Goal: Communication & Community: Answer question/provide support

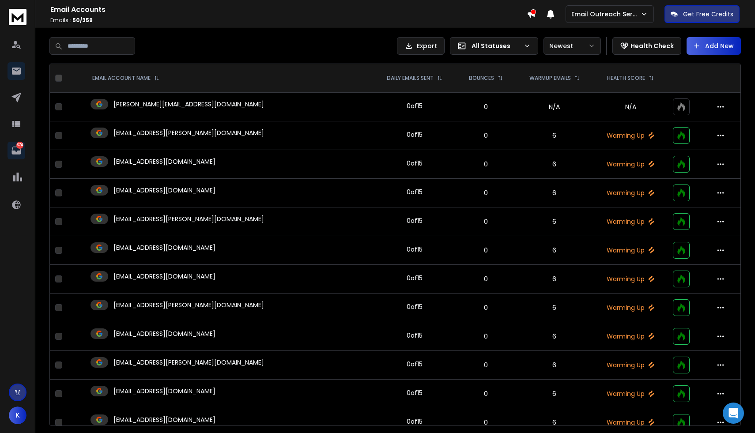
click at [15, 152] on icon at bounding box center [15, 151] width 9 height 8
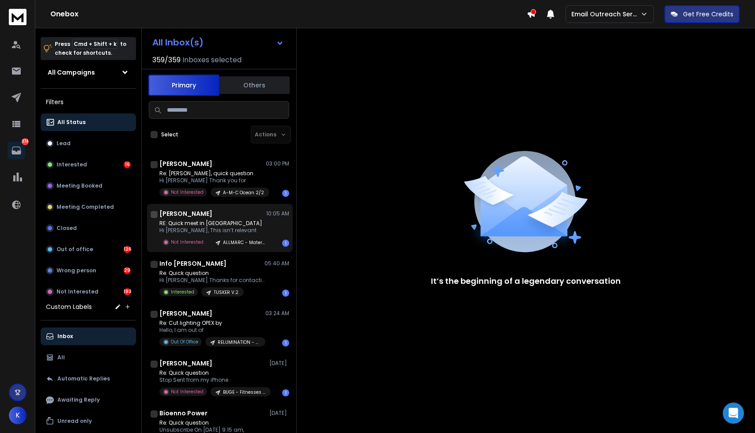
click at [219, 221] on p "RE: Quick meet in [GEOGRAPHIC_DATA]" at bounding box center [212, 223] width 106 height 7
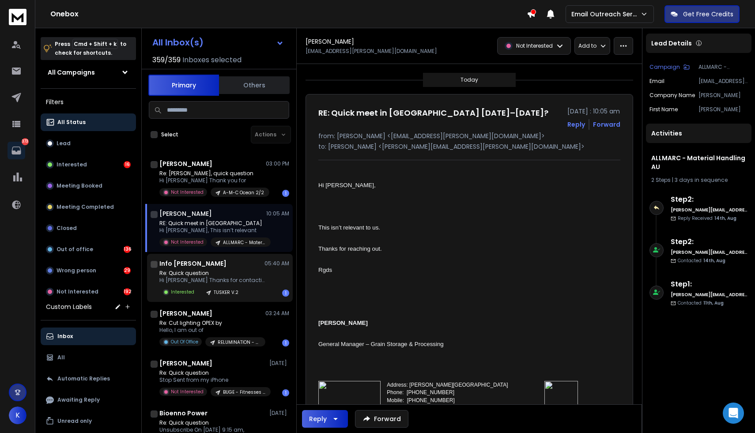
click at [223, 271] on p "Re: Quick question" at bounding box center [212, 273] width 106 height 7
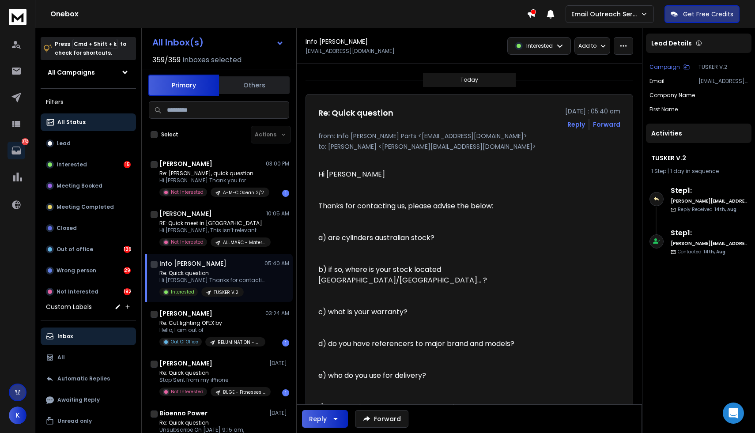
click at [602, 123] on div "Forward" at bounding box center [606, 124] width 27 height 9
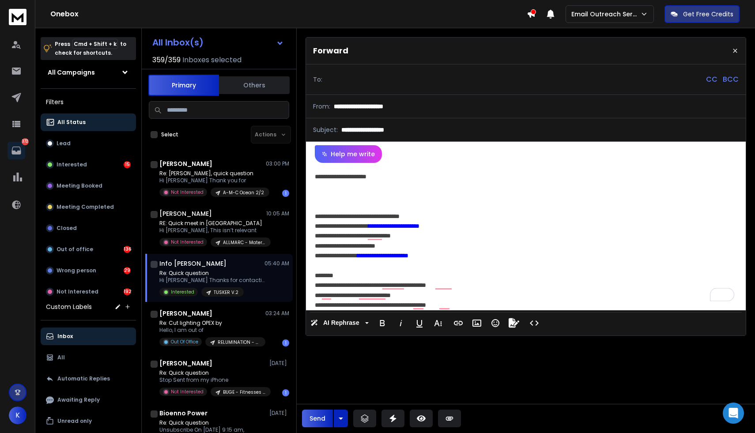
click at [370, 63] on div "Forward" at bounding box center [526, 51] width 440 height 26
click at [366, 75] on input at bounding box center [357, 80] width 62 height 16
paste input
click at [319, 417] on button "Send" at bounding box center [317, 419] width 31 height 18
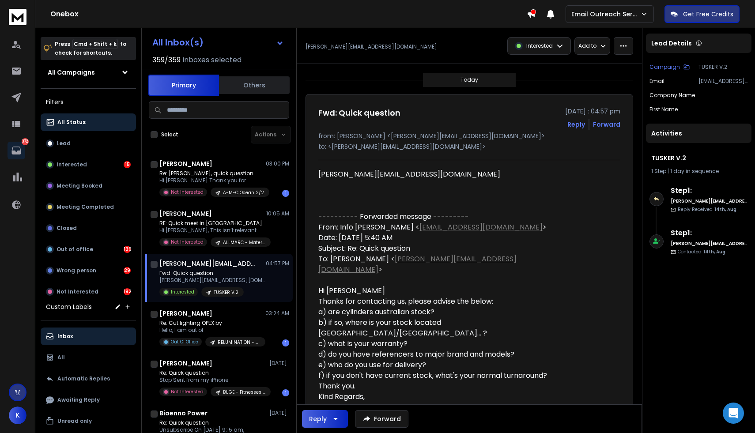
click at [356, 135] on p "from: Ellie <ellie@meettuskerhq.com>" at bounding box center [469, 136] width 302 height 9
click at [368, 144] on p "to: <philip@tuskerglobal.net>" at bounding box center [469, 146] width 302 height 9
click at [386, 135] on p "from: Ellie <ellie@meettuskerhq.com>" at bounding box center [469, 136] width 302 height 9
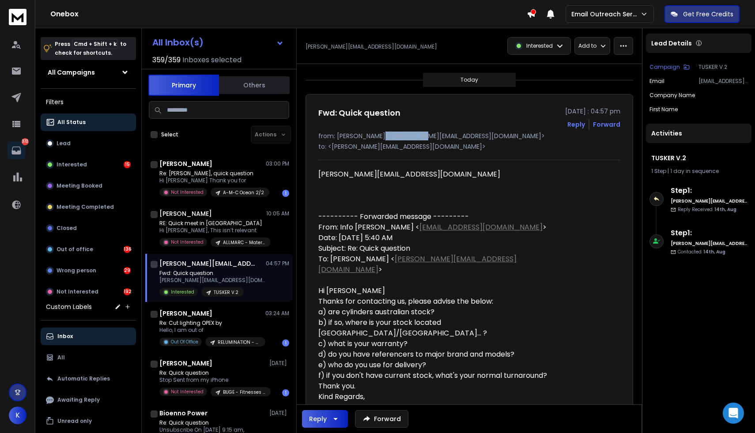
click at [386, 135] on p "from: Ellie <ellie@meettuskerhq.com>" at bounding box center [469, 136] width 302 height 9
click at [419, 136] on p "from: Ellie <ellie@meettuskerhq.com>" at bounding box center [469, 136] width 302 height 9
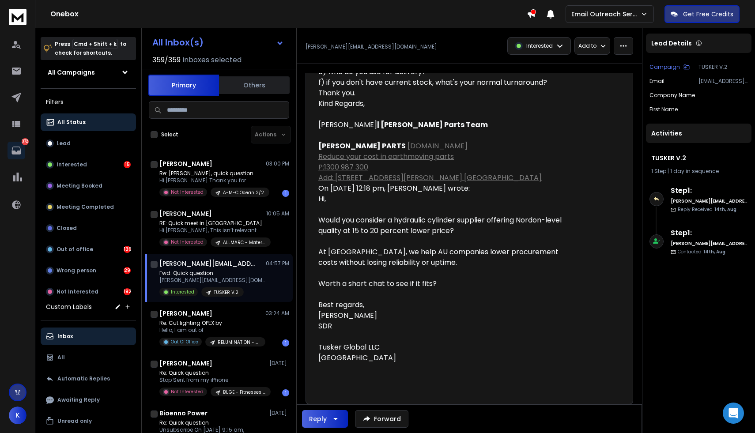
scroll to position [314, 0]
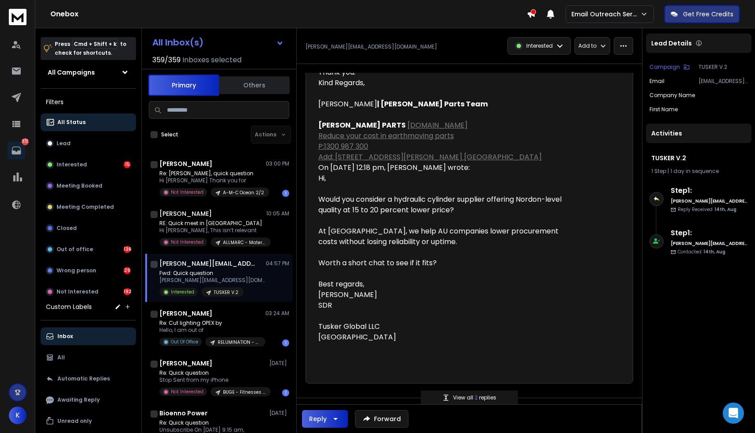
click at [238, 265] on div "philip@tuskerglobal.net 04:57 PM" at bounding box center [224, 263] width 130 height 9
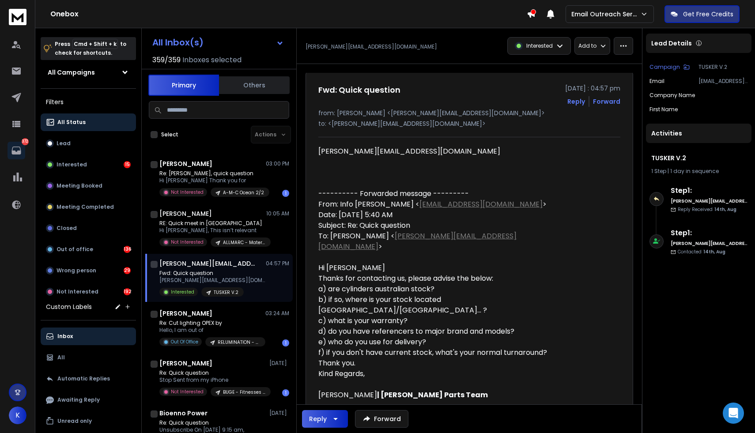
scroll to position [44, 0]
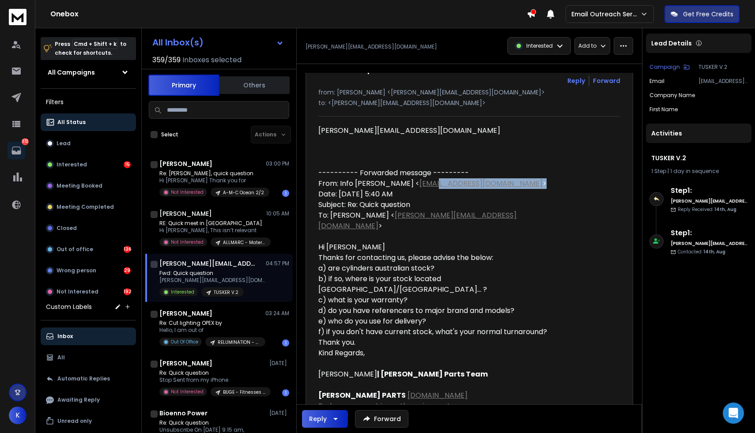
drag, startPoint x: 493, startPoint y: 187, endPoint x: 419, endPoint y: 187, distance: 74.2
click at [419, 187] on div "From: Info Lucas Parts < info@lucasparts.com.au >" at bounding box center [447, 183] width 258 height 11
copy div "lucasparts.com.au >"
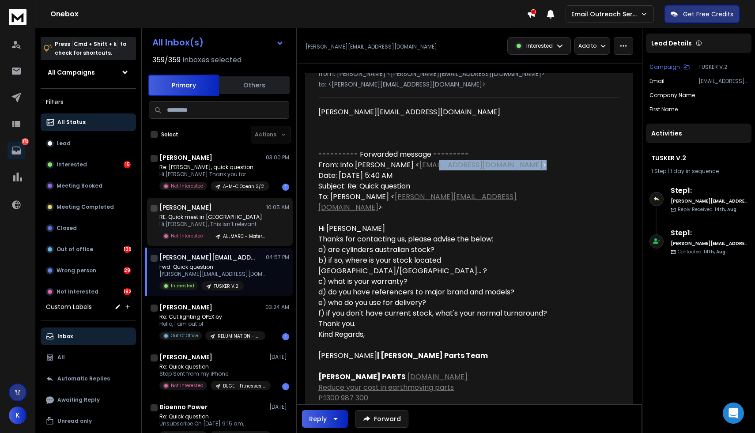
scroll to position [0, 0]
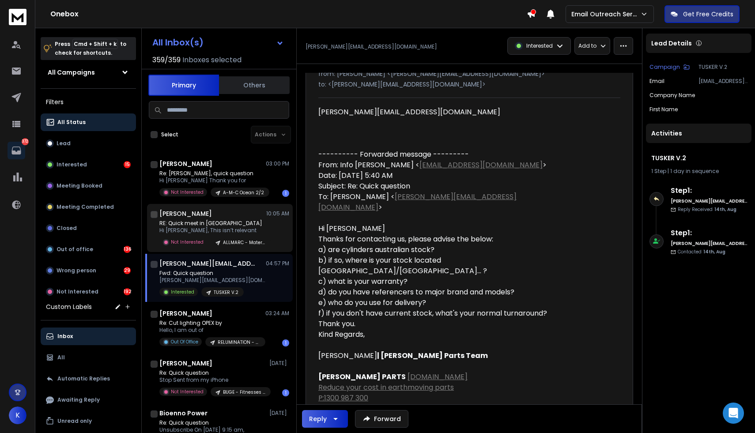
click at [258, 228] on p "Hi [PERSON_NAME], This isn’t relevant" at bounding box center [212, 230] width 106 height 7
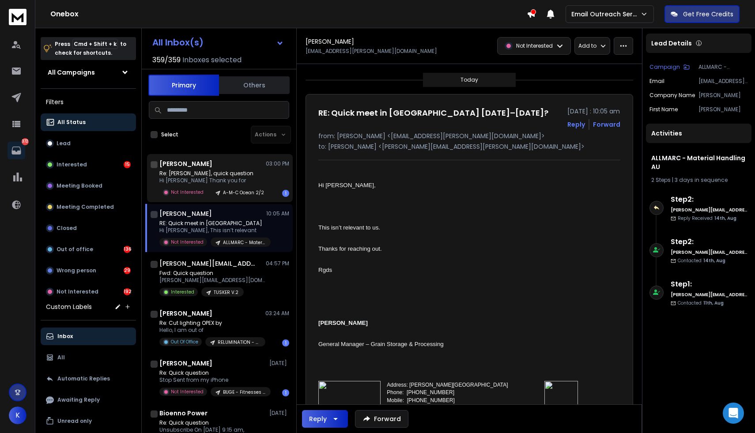
click at [223, 161] on div "Torbjørn Houge 03:00 PM" at bounding box center [224, 163] width 130 height 9
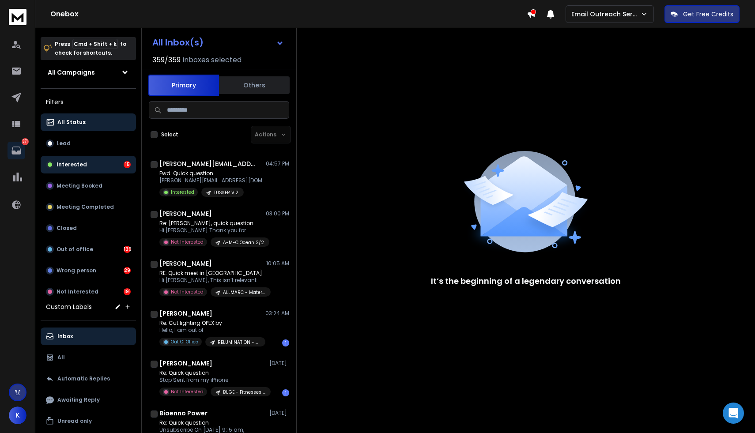
click at [102, 167] on button "Interested 15" at bounding box center [88, 165] width 95 height 18
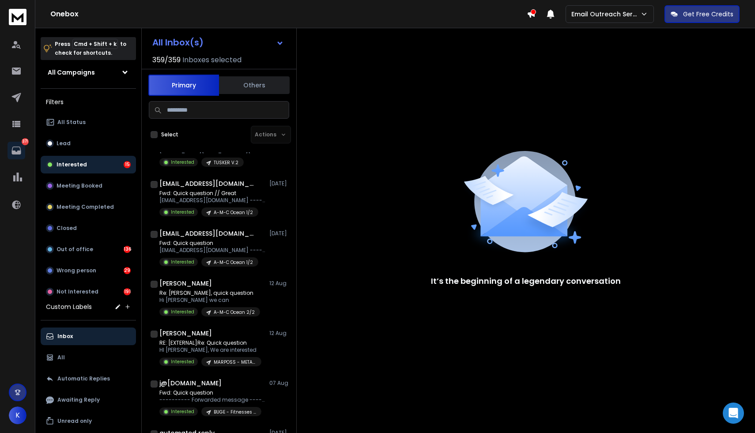
scroll to position [34, 0]
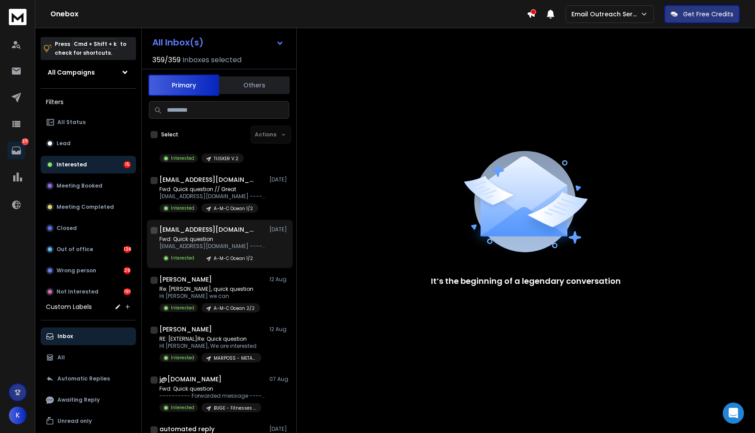
click at [201, 234] on h1 "[EMAIL_ADDRESS][DOMAIN_NAME]" at bounding box center [207, 229] width 97 height 9
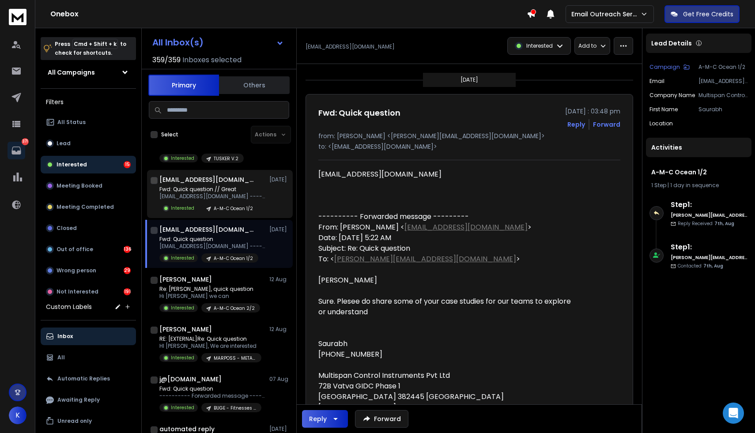
click at [229, 195] on p "[EMAIL_ADDRESS][DOMAIN_NAME] ---------- Forwarded message --------- From: [PERS…" at bounding box center [212, 196] width 106 height 7
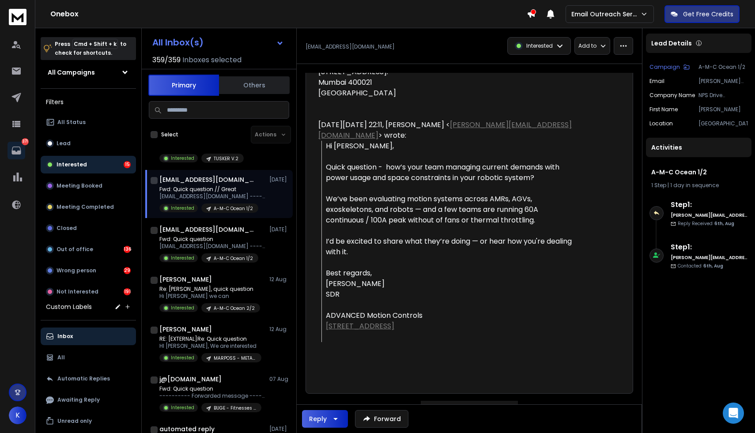
scroll to position [335, 0]
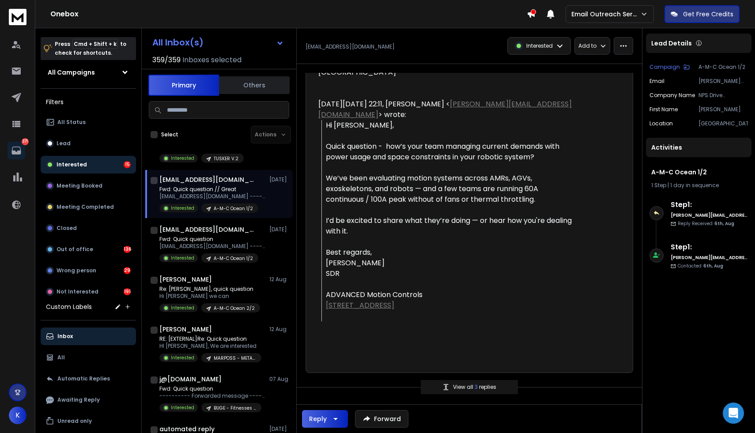
click at [478, 384] on p "View all 3 replies" at bounding box center [474, 387] width 43 height 7
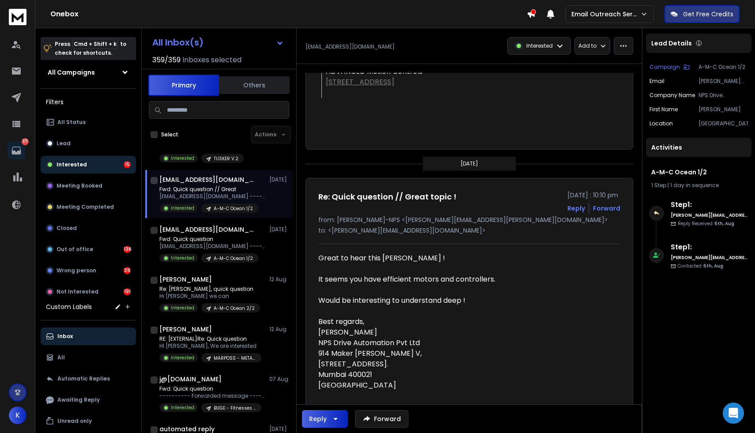
scroll to position [1232, 0]
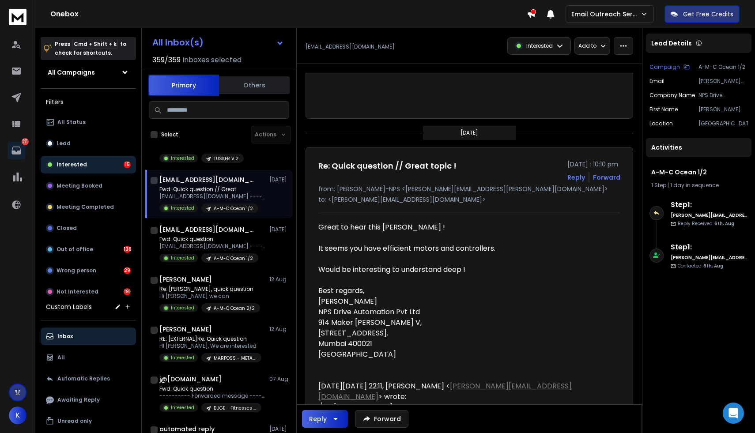
click at [608, 173] on div "Forward" at bounding box center [606, 177] width 27 height 9
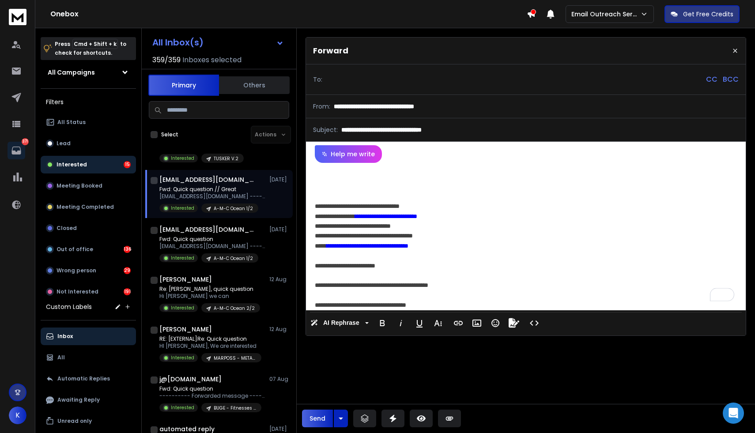
click at [444, 83] on div at bounding box center [514, 80] width 377 height 16
click at [448, 76] on div at bounding box center [514, 80] width 377 height 16
click at [372, 82] on input at bounding box center [357, 80] width 62 height 16
paste input "**********"
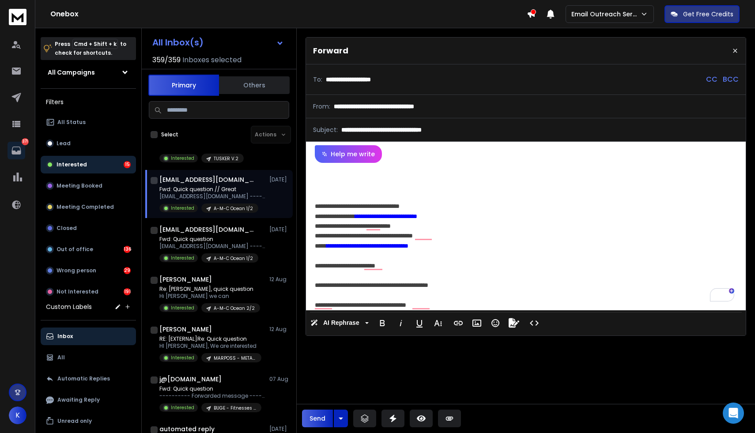
type input "**********"
click at [354, 182] on div "To enrich screen reader interactions, please activate Accessibility in Grammarl…" at bounding box center [526, 187] width 422 height 10
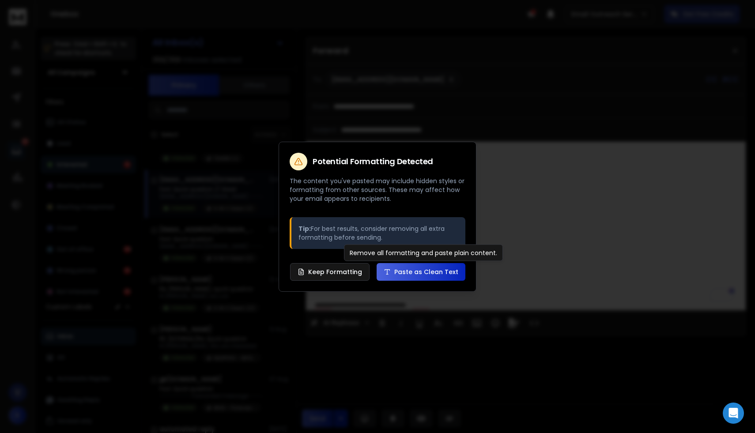
drag, startPoint x: 358, startPoint y: 273, endPoint x: 406, endPoint y: 273, distance: 48.1
click at [406, 273] on div "Keep Formatting Paste as Clean Text" at bounding box center [378, 272] width 176 height 18
click at [406, 273] on button "Paste as Clean Text" at bounding box center [421, 272] width 89 height 18
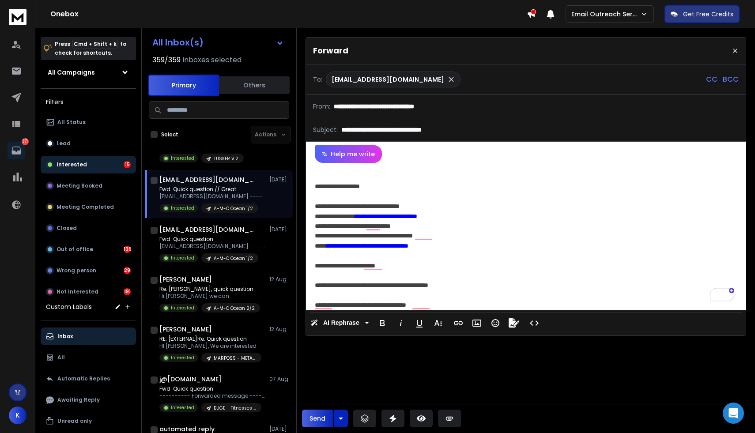
click at [322, 425] on button "Send" at bounding box center [317, 419] width 31 height 18
